Goal: Communication & Community: Answer question/provide support

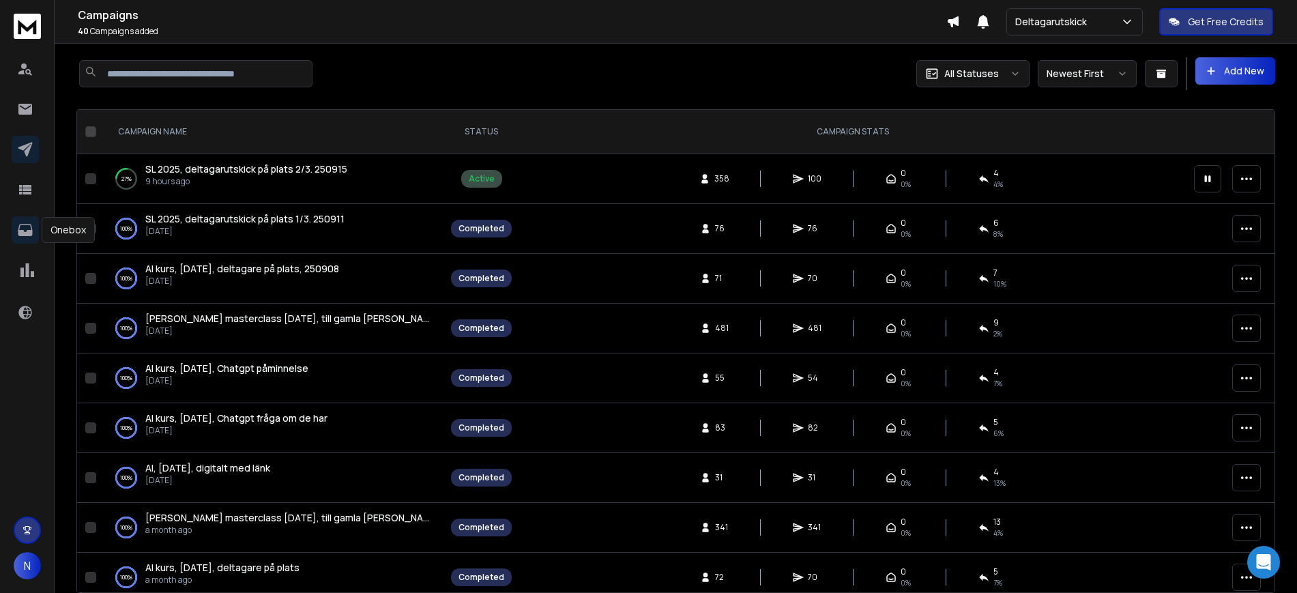
click at [21, 224] on icon at bounding box center [25, 230] width 16 height 16
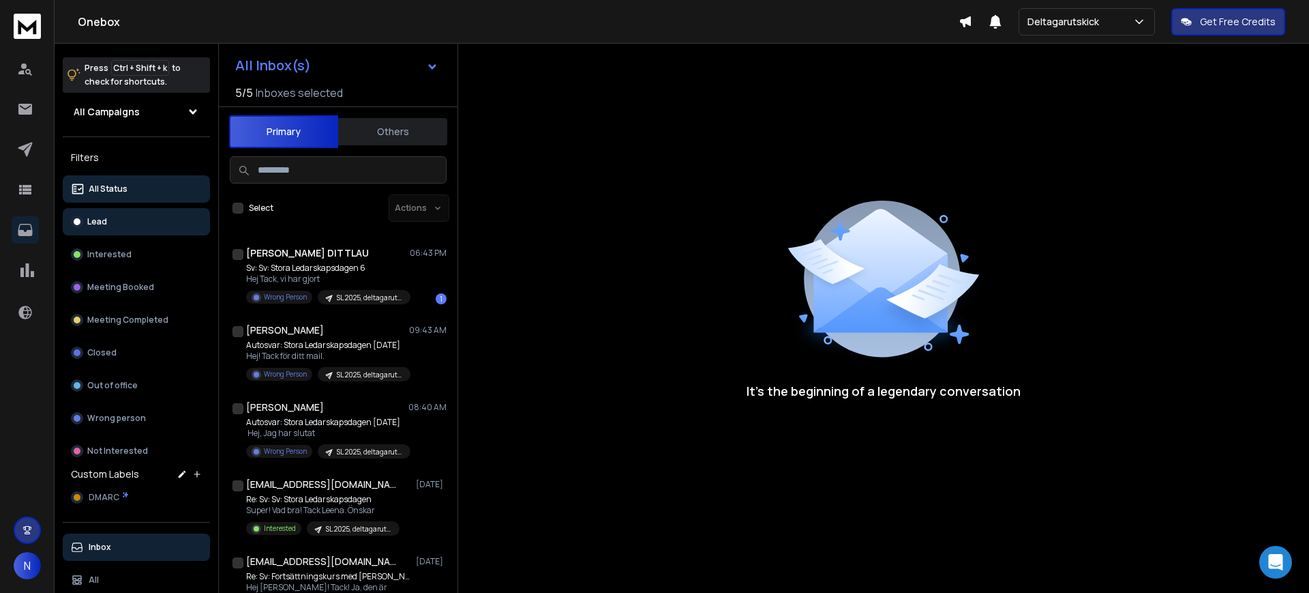
click at [113, 228] on button "Lead" at bounding box center [136, 221] width 147 height 27
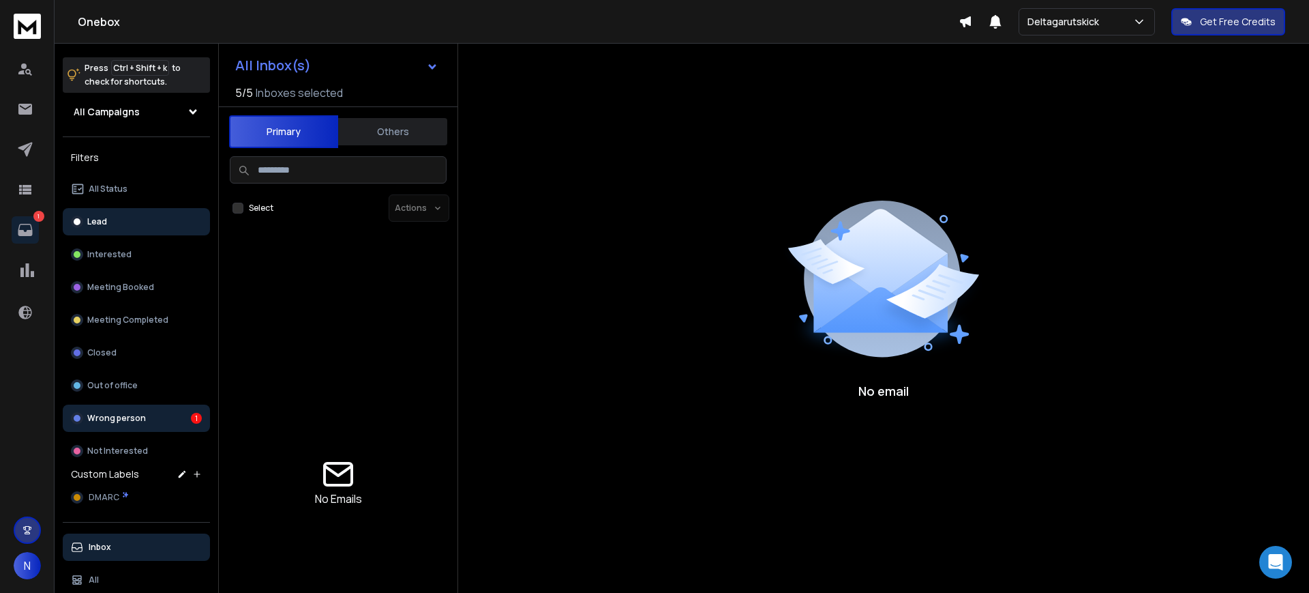
click at [128, 428] on button "Wrong person 1" at bounding box center [136, 417] width 147 height 27
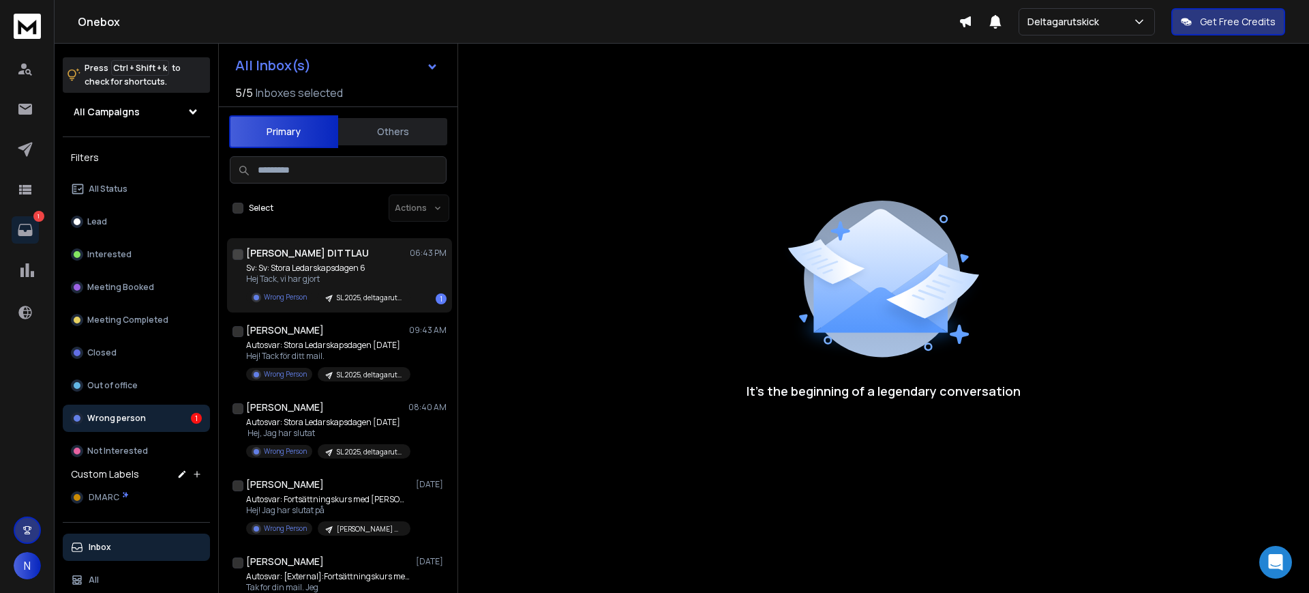
click at [306, 256] on h1 "[PERSON_NAME] DITTLAU" at bounding box center [307, 253] width 123 height 14
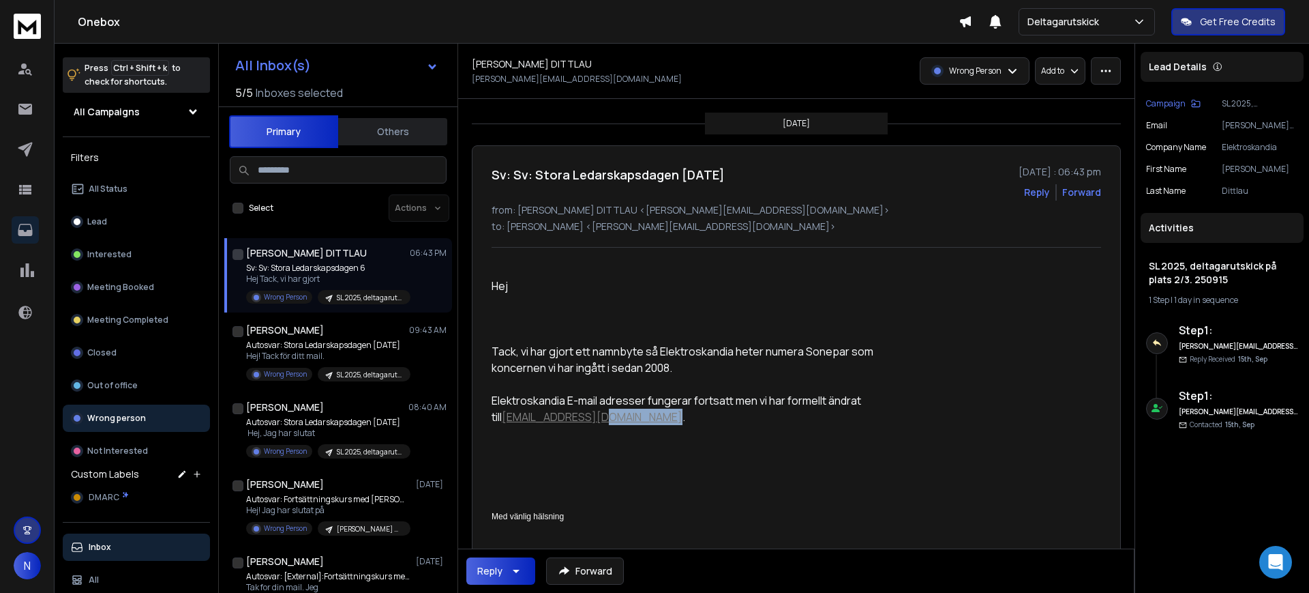
drag, startPoint x: 655, startPoint y: 417, endPoint x: 587, endPoint y: 417, distance: 68.2
click at [587, 417] on span "Elektroskandia E-mail adresser fungerar fortsatt men vi har formellt ändrat til…" at bounding box center [678, 408] width 372 height 31
copy link "@[DOMAIN_NAME]"
click at [486, 574] on div "Reply" at bounding box center [489, 571] width 25 height 14
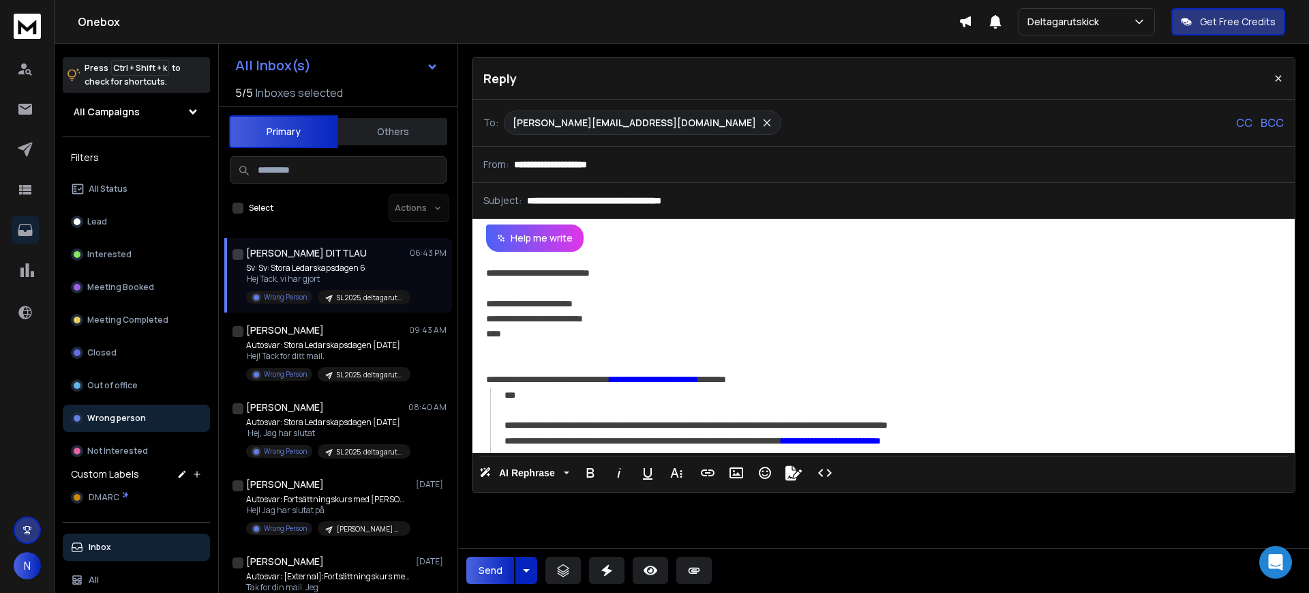
click at [488, 569] on button "Send" at bounding box center [491, 570] width 48 height 27
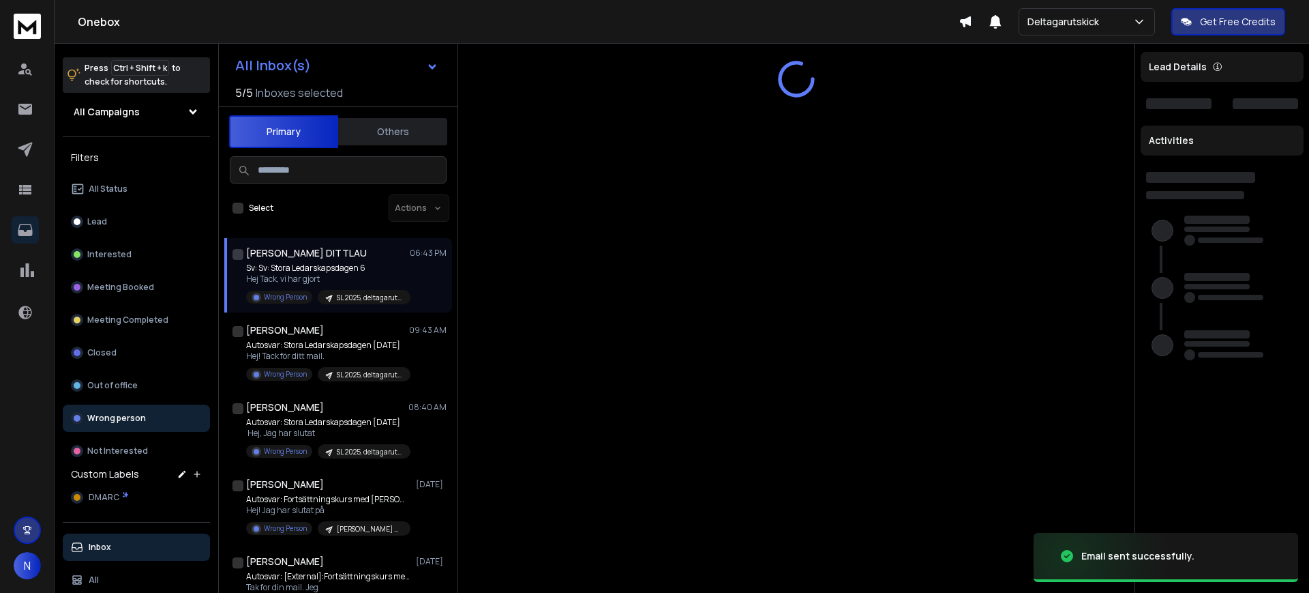
click at [337, 253] on div "[PERSON_NAME] DITTLAU 06:43 PM" at bounding box center [346, 253] width 201 height 14
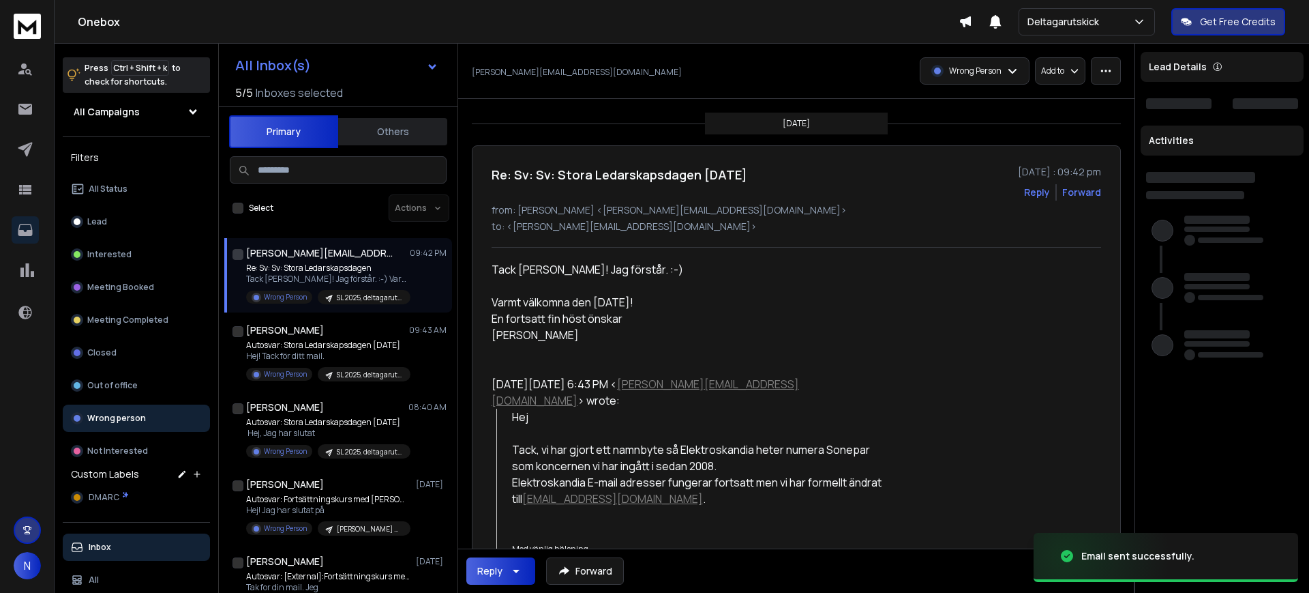
click at [337, 253] on h1 "[PERSON_NAME][EMAIL_ADDRESS][DOMAIN_NAME]" at bounding box center [321, 253] width 150 height 14
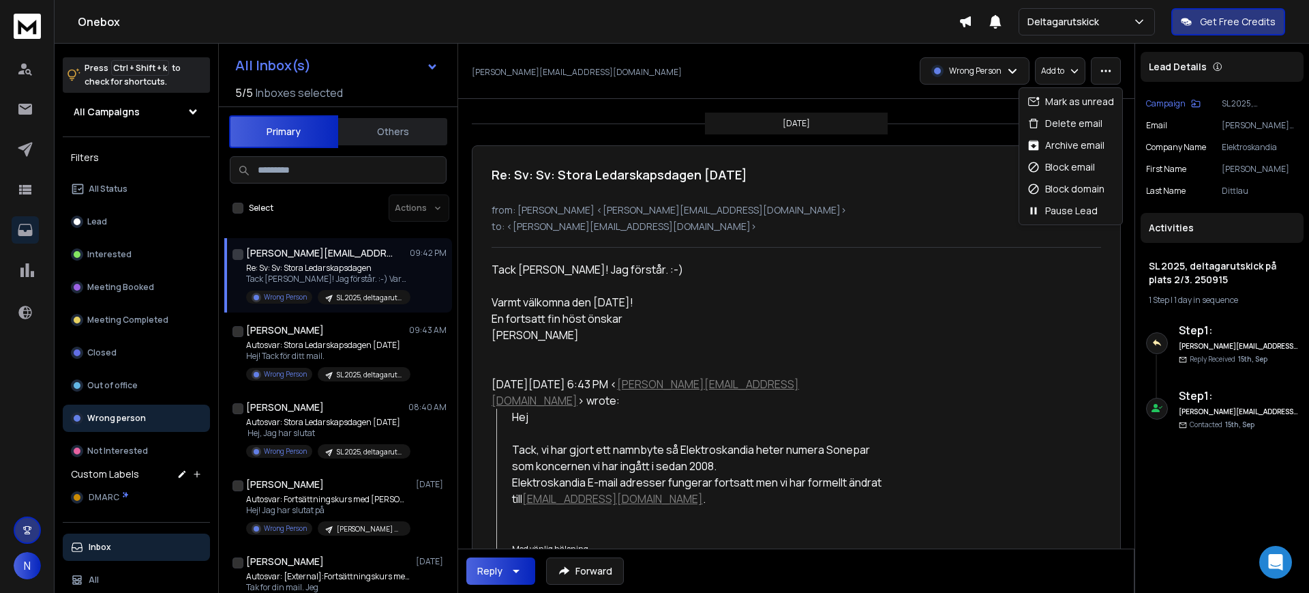
click at [1102, 71] on icon "button" at bounding box center [1106, 71] width 10 height 2
click at [1088, 114] on div "Delete email" at bounding box center [1071, 124] width 98 height 22
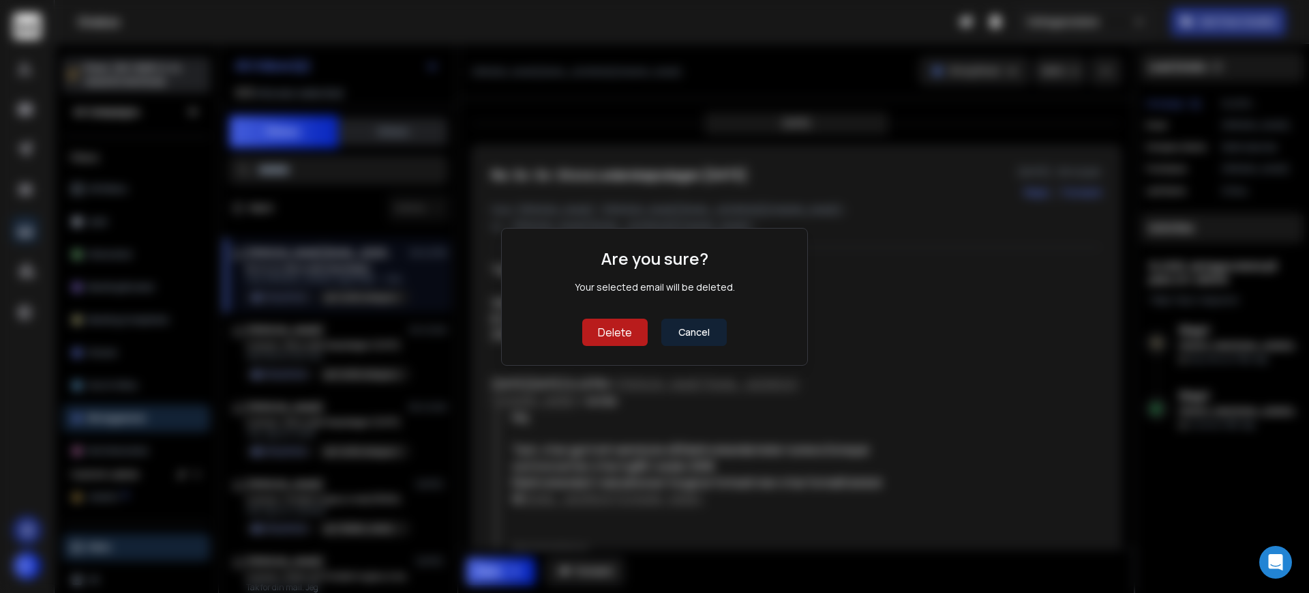
click at [617, 322] on button "Delete" at bounding box center [614, 332] width 65 height 27
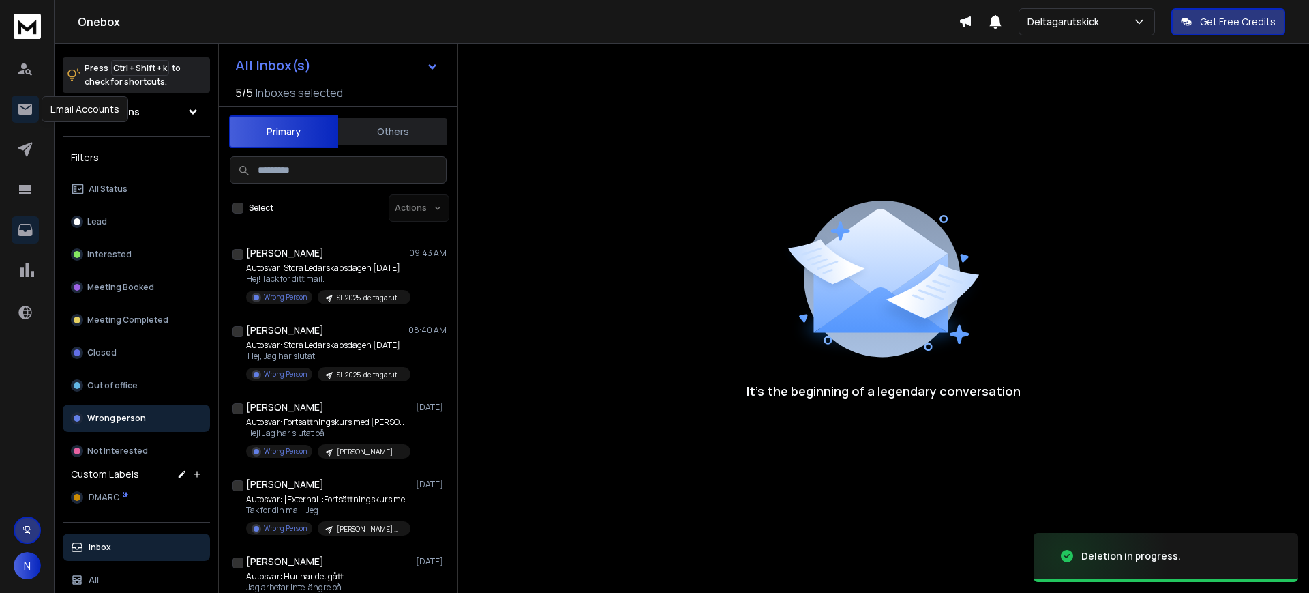
click at [22, 108] on icon at bounding box center [25, 109] width 14 height 11
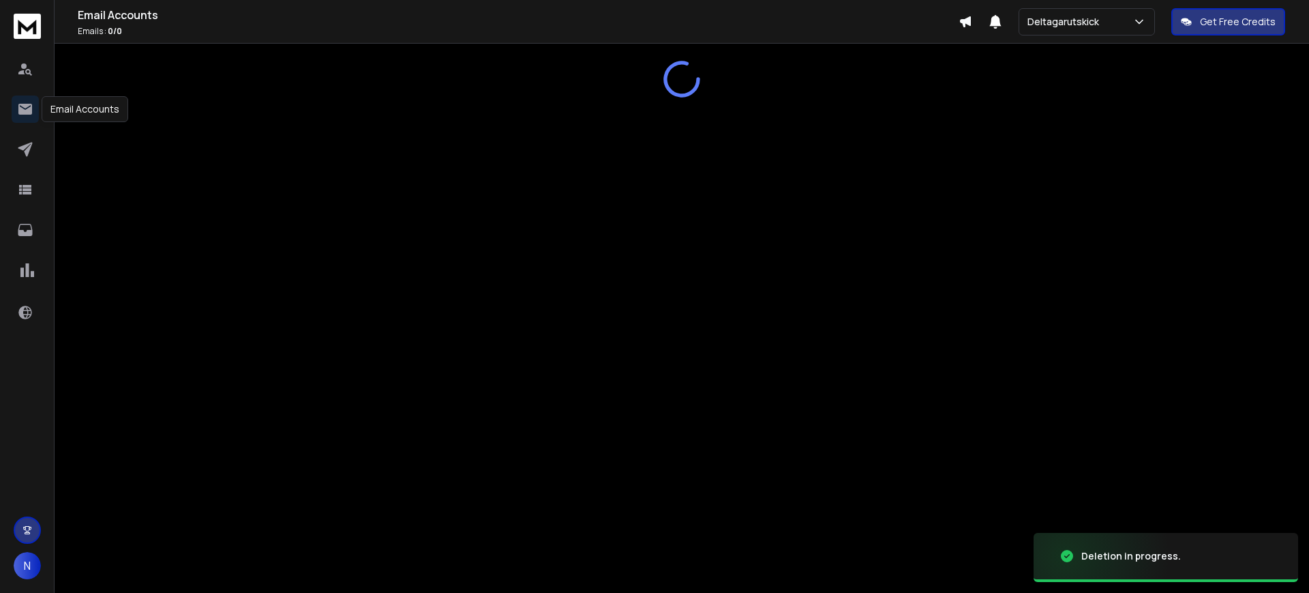
click at [22, 108] on icon at bounding box center [25, 109] width 14 height 11
